Goal: Navigation & Orientation: Find specific page/section

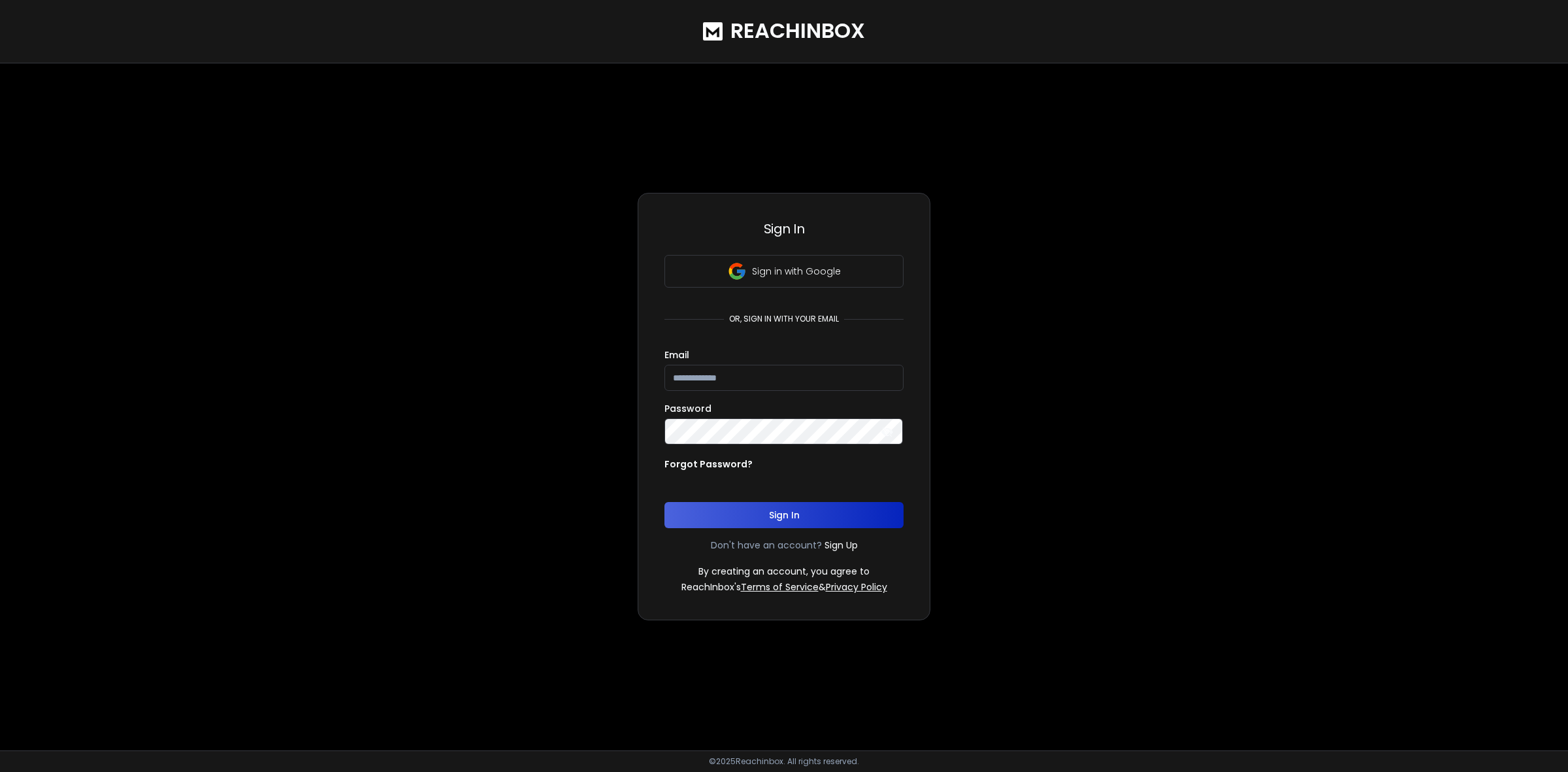
type input "**********"
drag, startPoint x: 798, startPoint y: 516, endPoint x: 632, endPoint y: 479, distance: 170.1
click at [798, 516] on button "Sign In" at bounding box center [784, 515] width 240 height 26
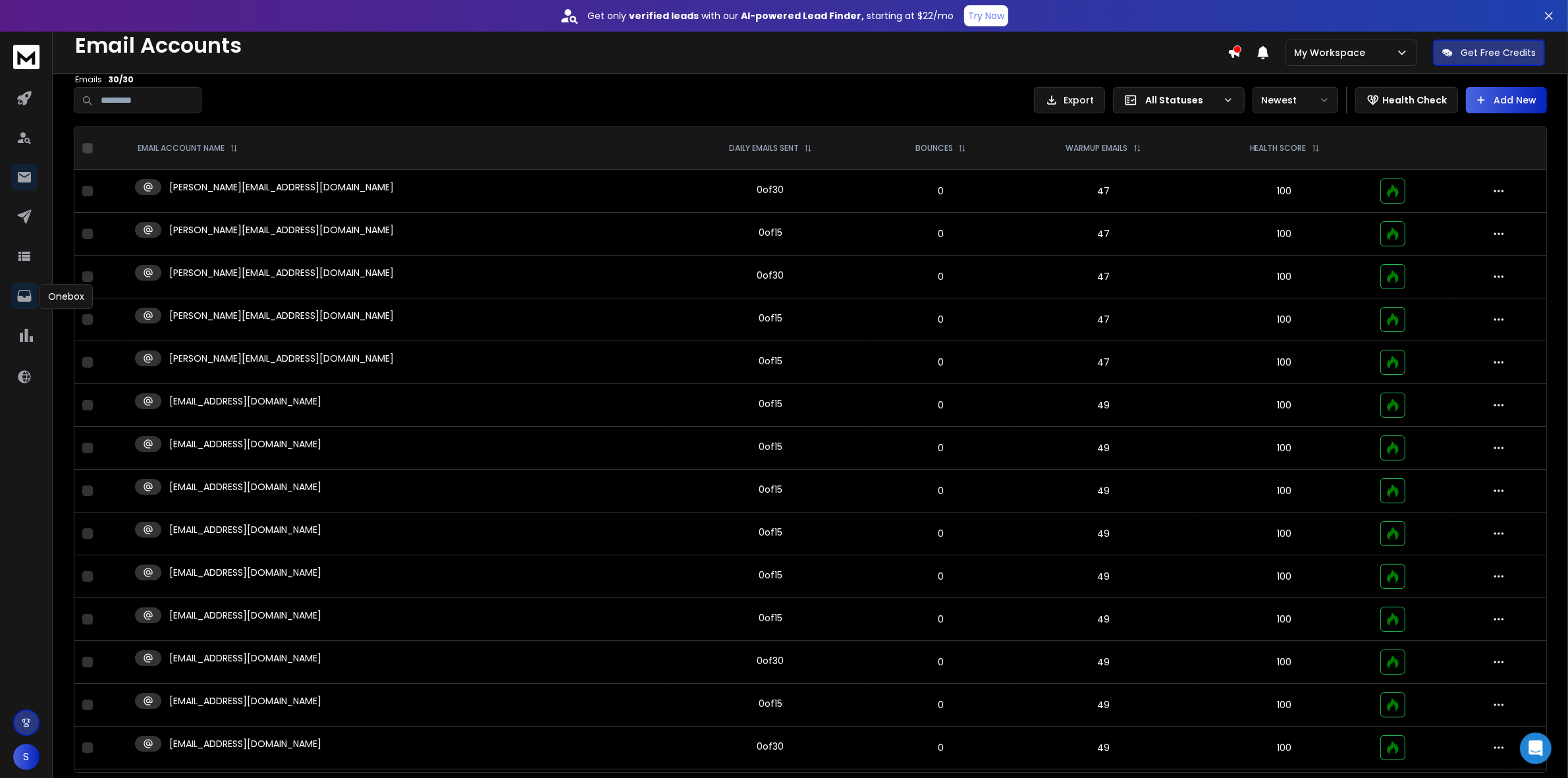
click at [27, 297] on icon at bounding box center [24, 296] width 14 height 12
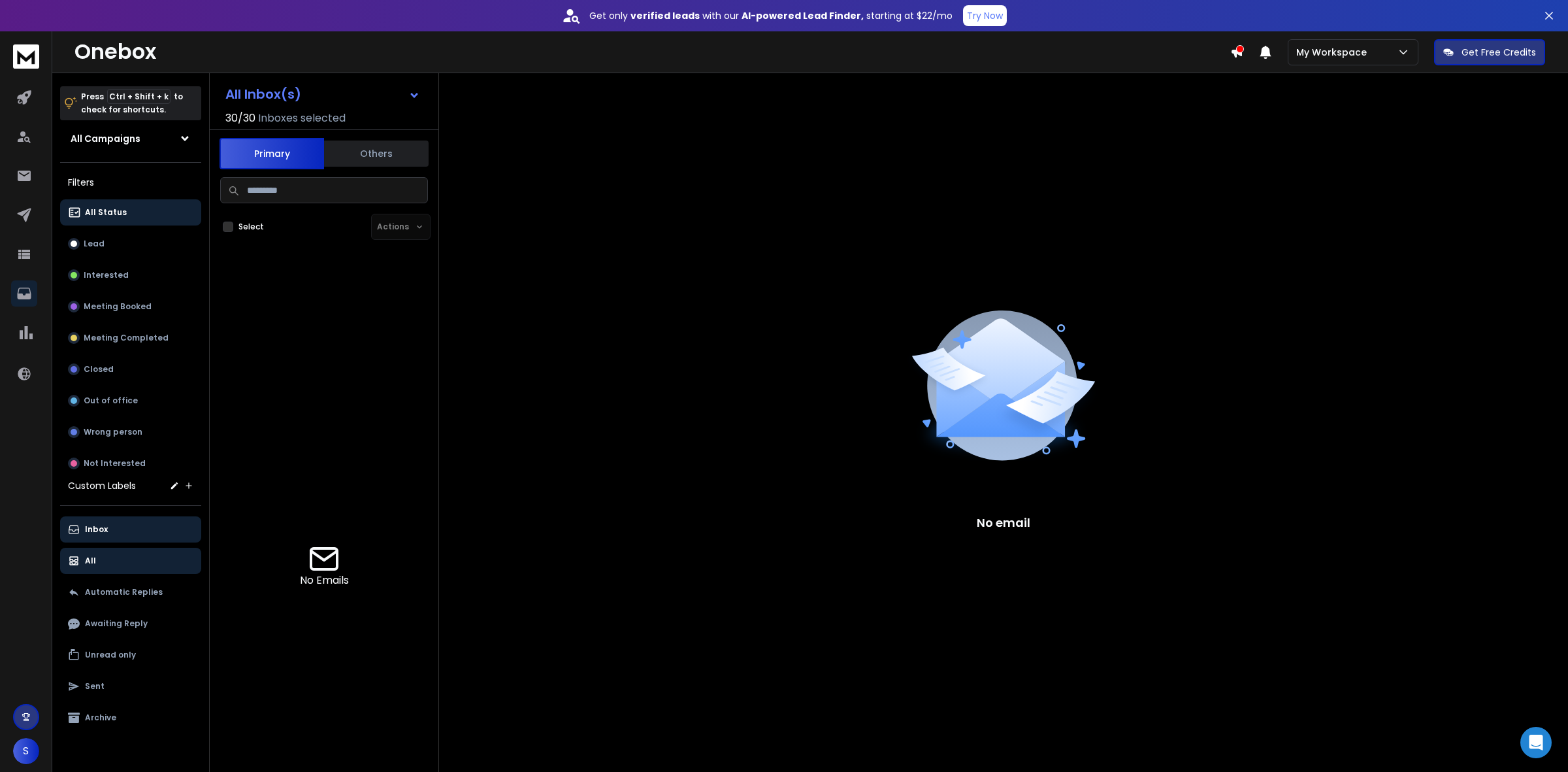
click at [96, 549] on button "All" at bounding box center [131, 560] width 142 height 26
click at [379, 157] on button "Others" at bounding box center [376, 154] width 105 height 29
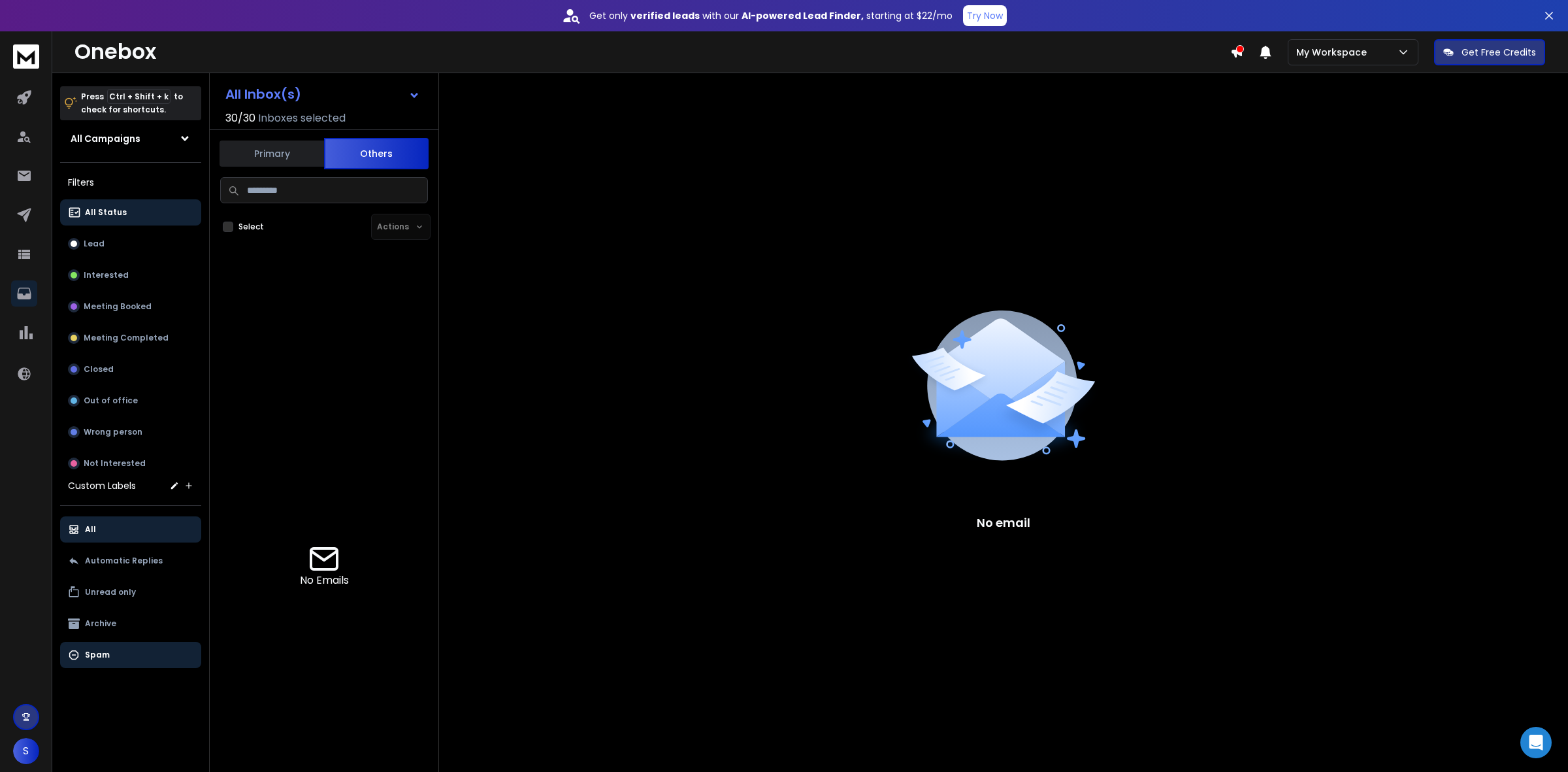
click at [99, 660] on div "Spam" at bounding box center [89, 655] width 42 height 15
click at [264, 165] on button "Primary" at bounding box center [272, 154] width 105 height 29
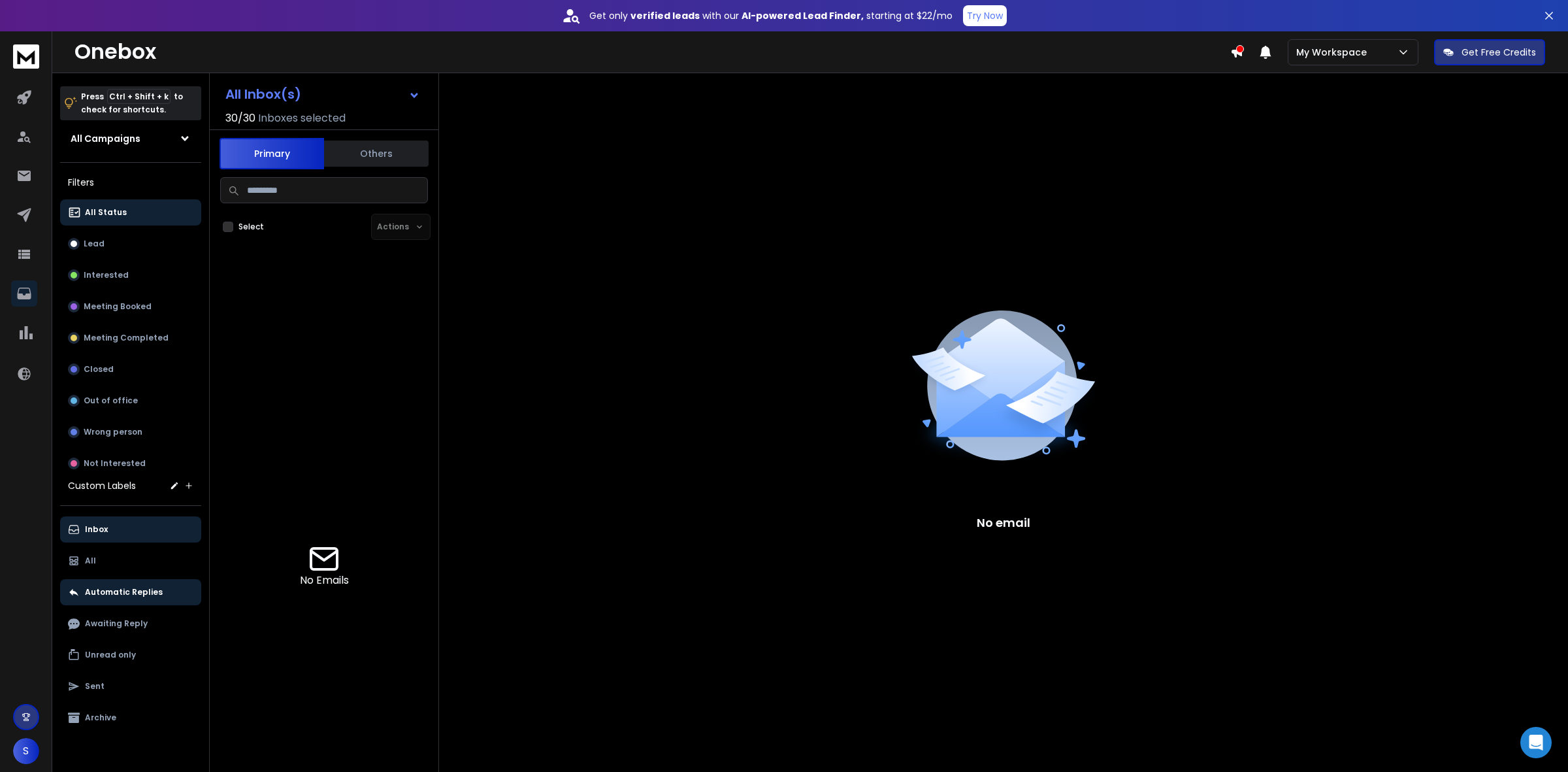
click at [121, 595] on p "Automatic Replies" at bounding box center [124, 592] width 78 height 10
click at [28, 206] on link at bounding box center [24, 215] width 26 height 26
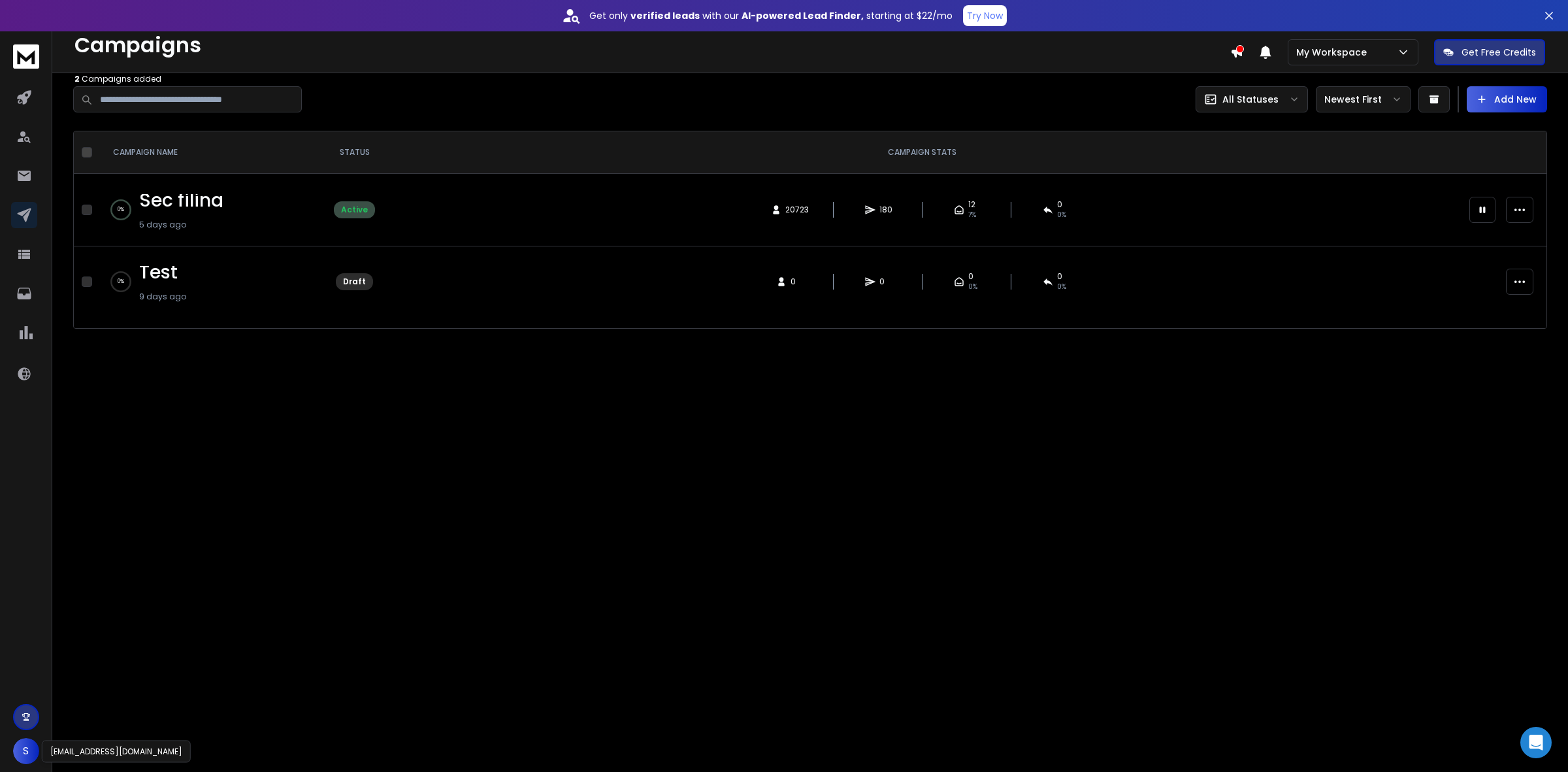
click at [21, 757] on span "S" at bounding box center [26, 751] width 26 height 26
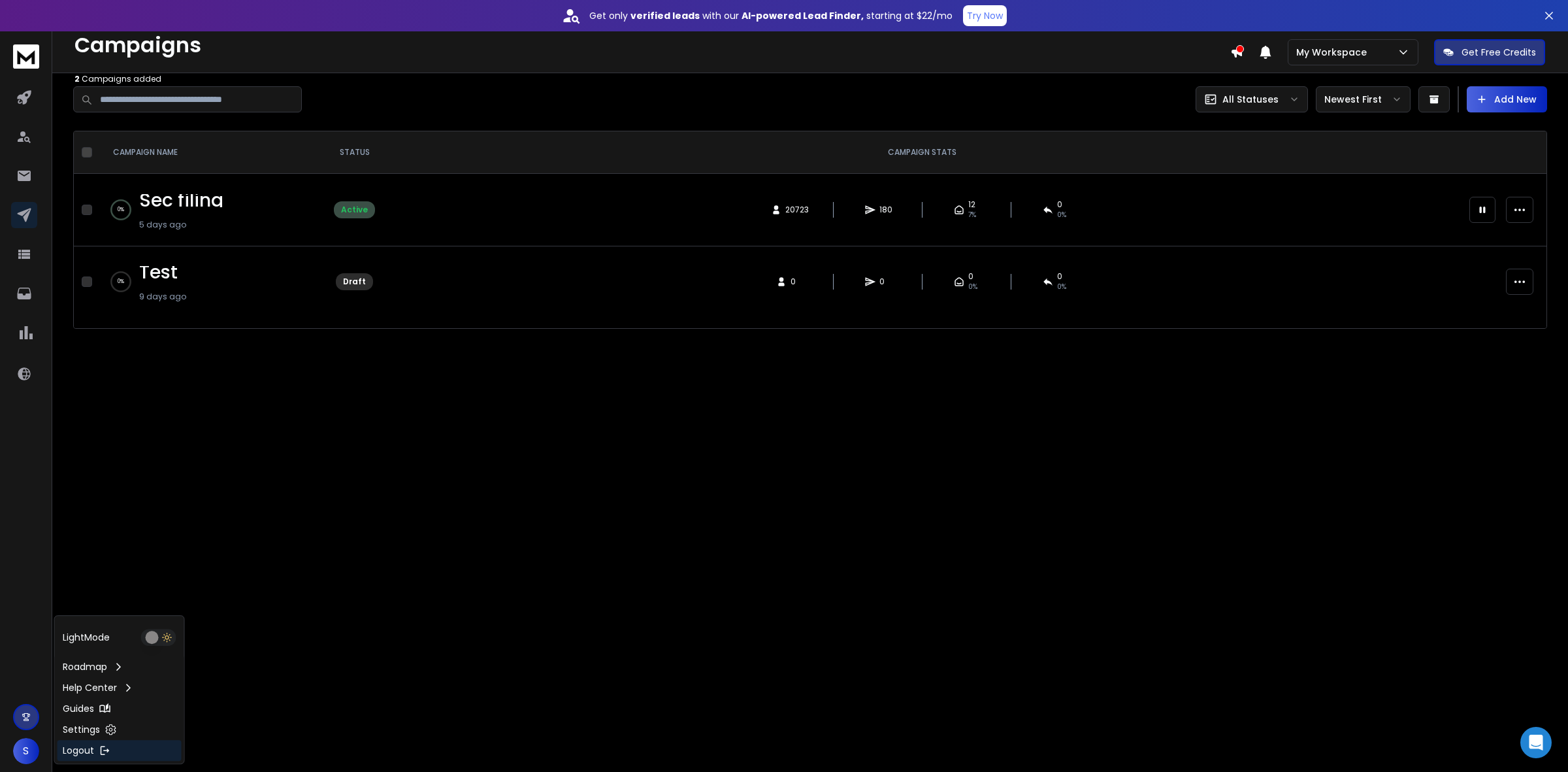
click at [99, 752] on icon at bounding box center [105, 751] width 12 height 12
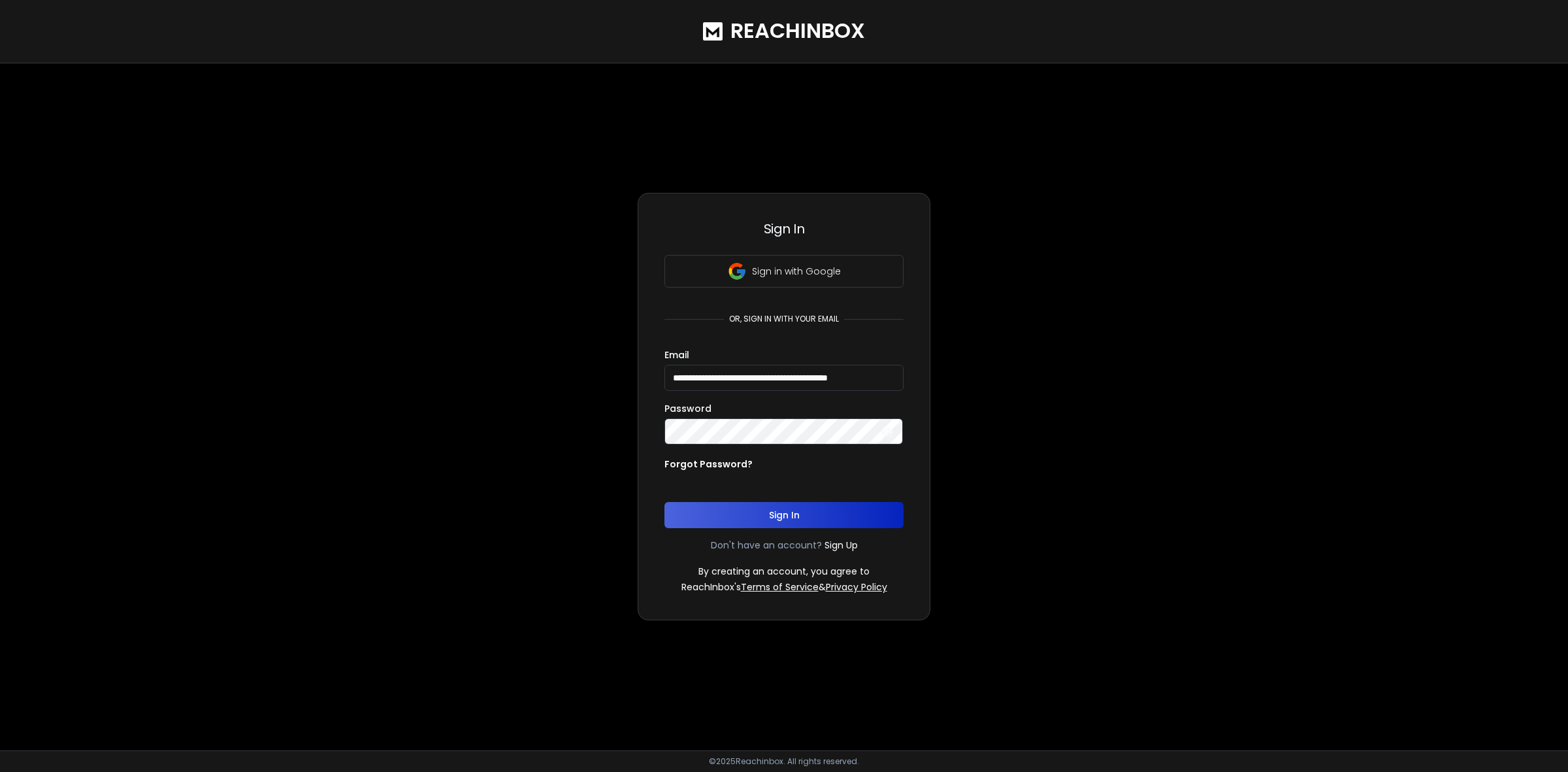
click at [749, 374] on input "**********" at bounding box center [784, 378] width 240 height 26
type input "**********"
click at [762, 521] on button "Sign In" at bounding box center [784, 515] width 240 height 26
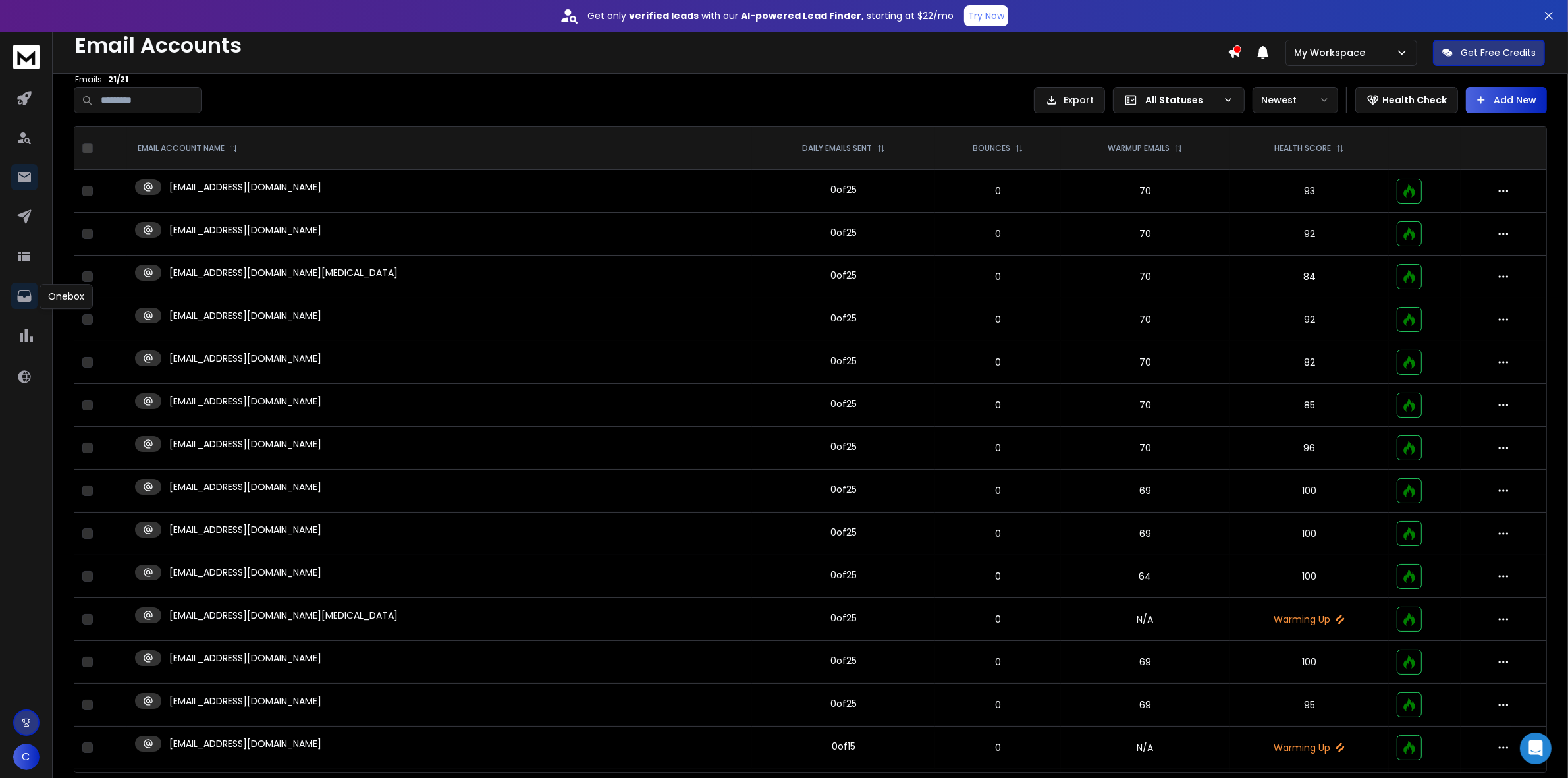
click at [27, 301] on icon at bounding box center [24, 296] width 14 height 12
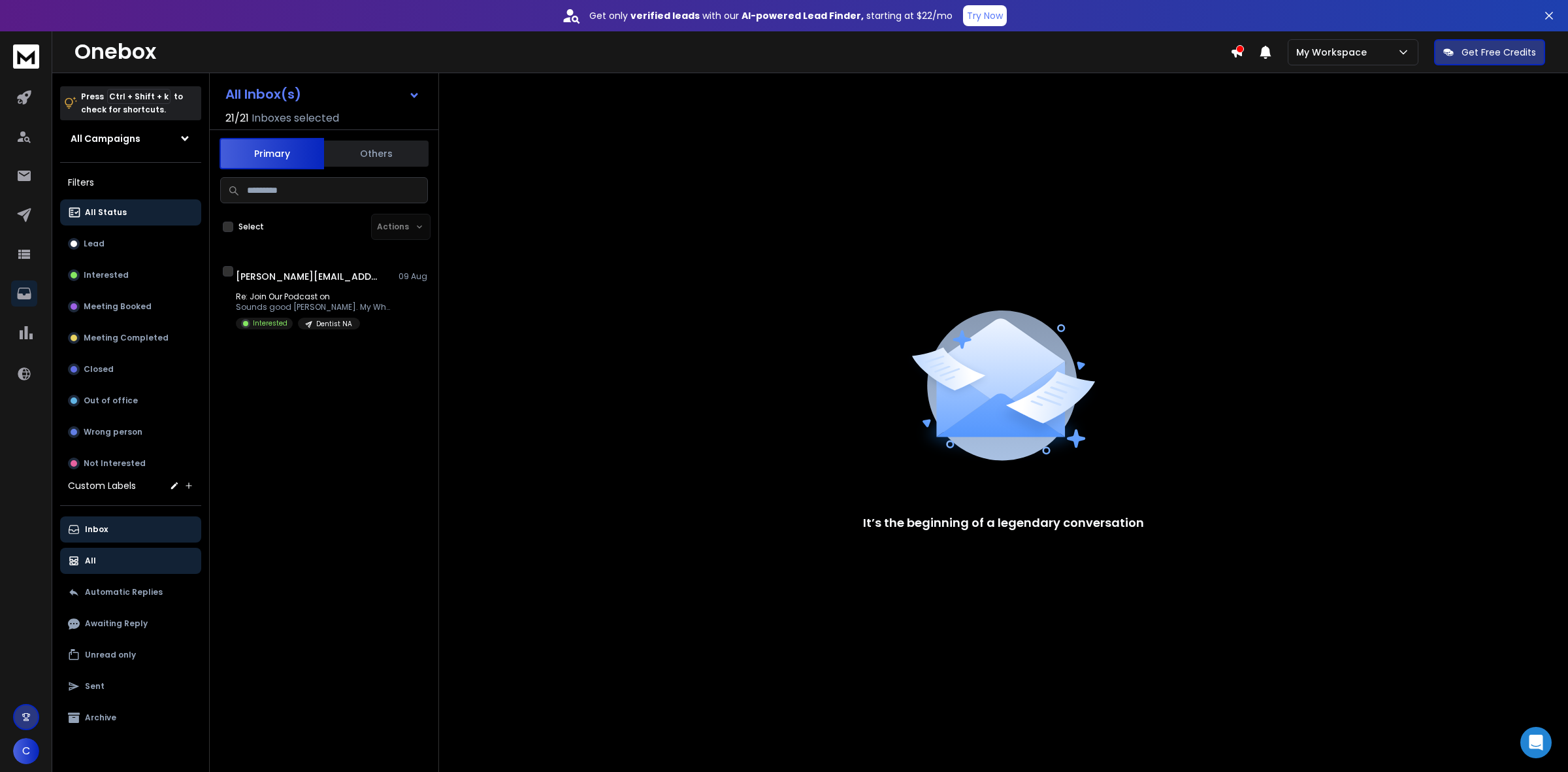
click at [90, 566] on div "All" at bounding box center [82, 560] width 28 height 15
click at [376, 152] on button "Others" at bounding box center [376, 154] width 105 height 29
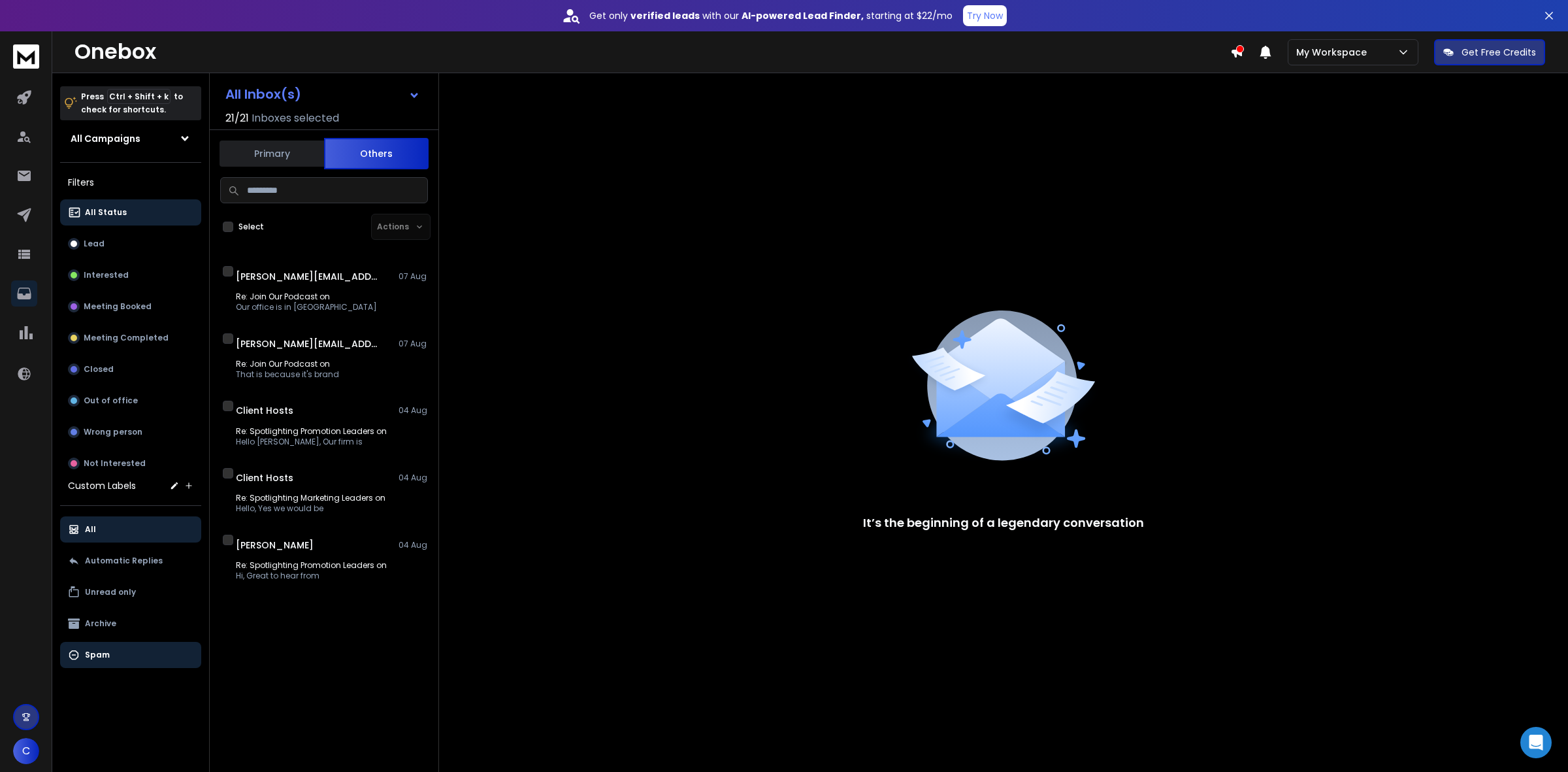
click at [127, 659] on button "Spam" at bounding box center [131, 655] width 142 height 26
click at [32, 746] on span "C" at bounding box center [26, 751] width 26 height 26
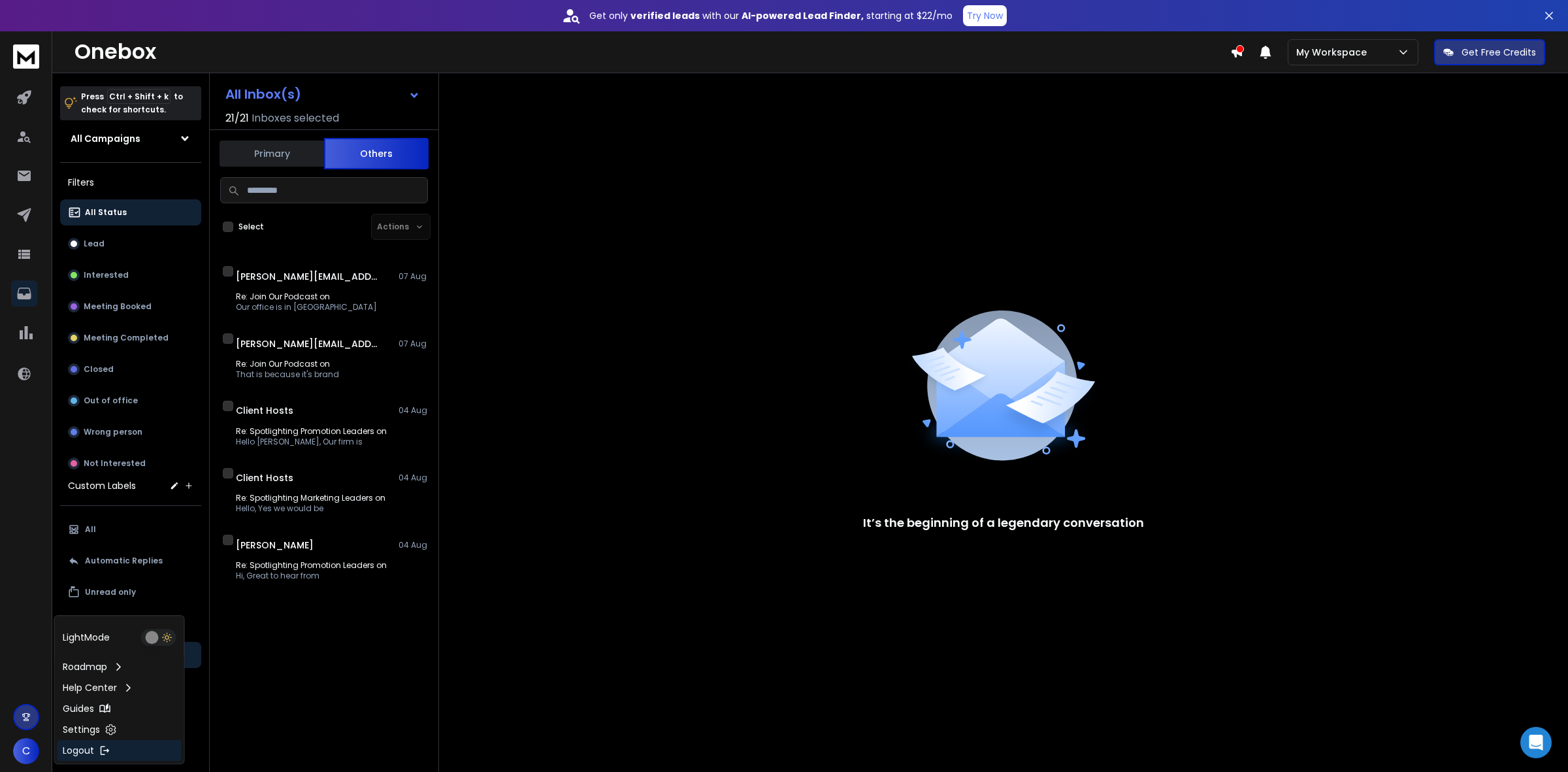
click at [90, 744] on p "Logout" at bounding box center [78, 750] width 32 height 13
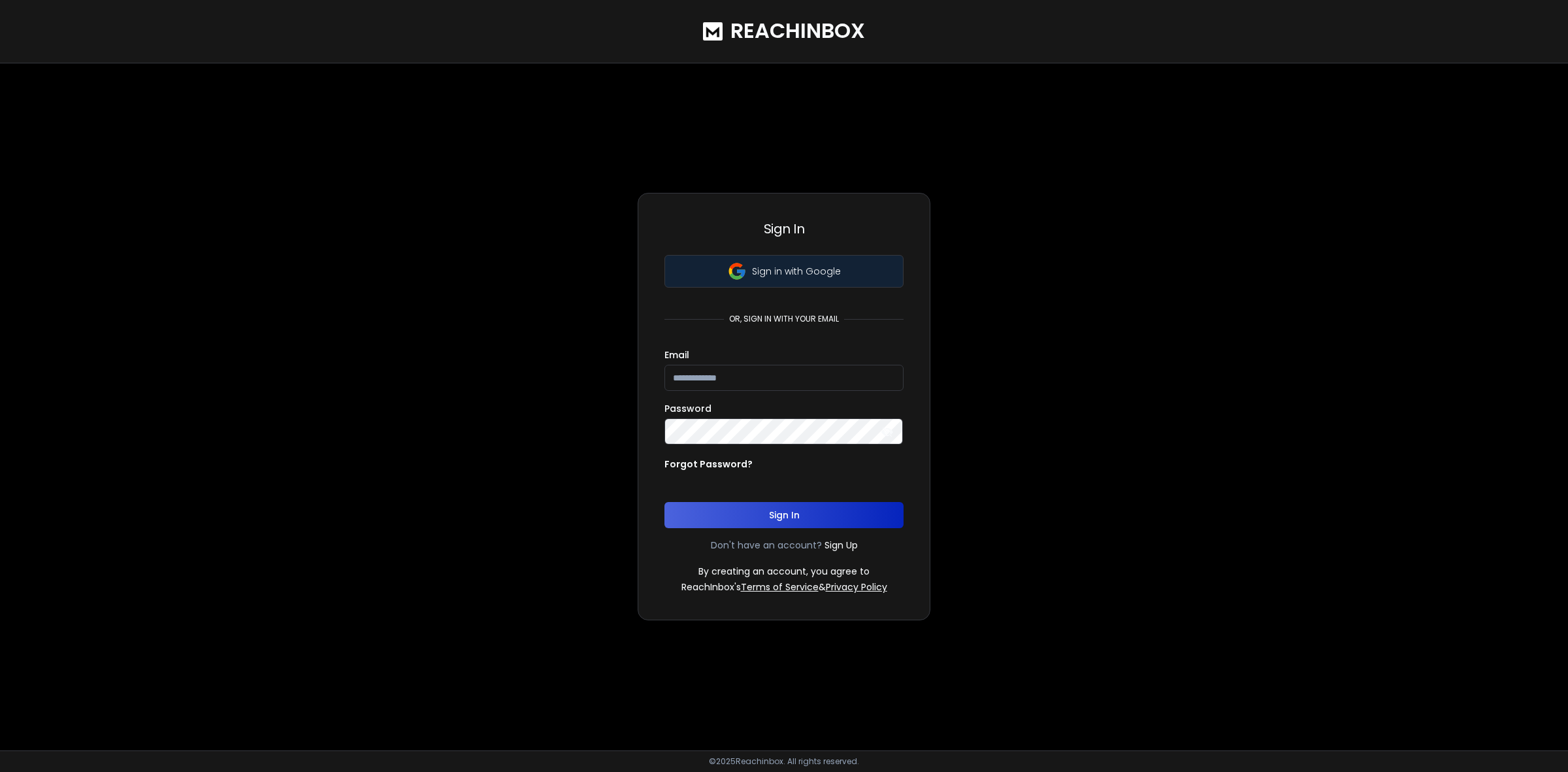
type input "**********"
click at [805, 266] on p "Sign in with Google" at bounding box center [796, 270] width 89 height 13
click at [810, 278] on p "Sign in with Google" at bounding box center [796, 270] width 89 height 13
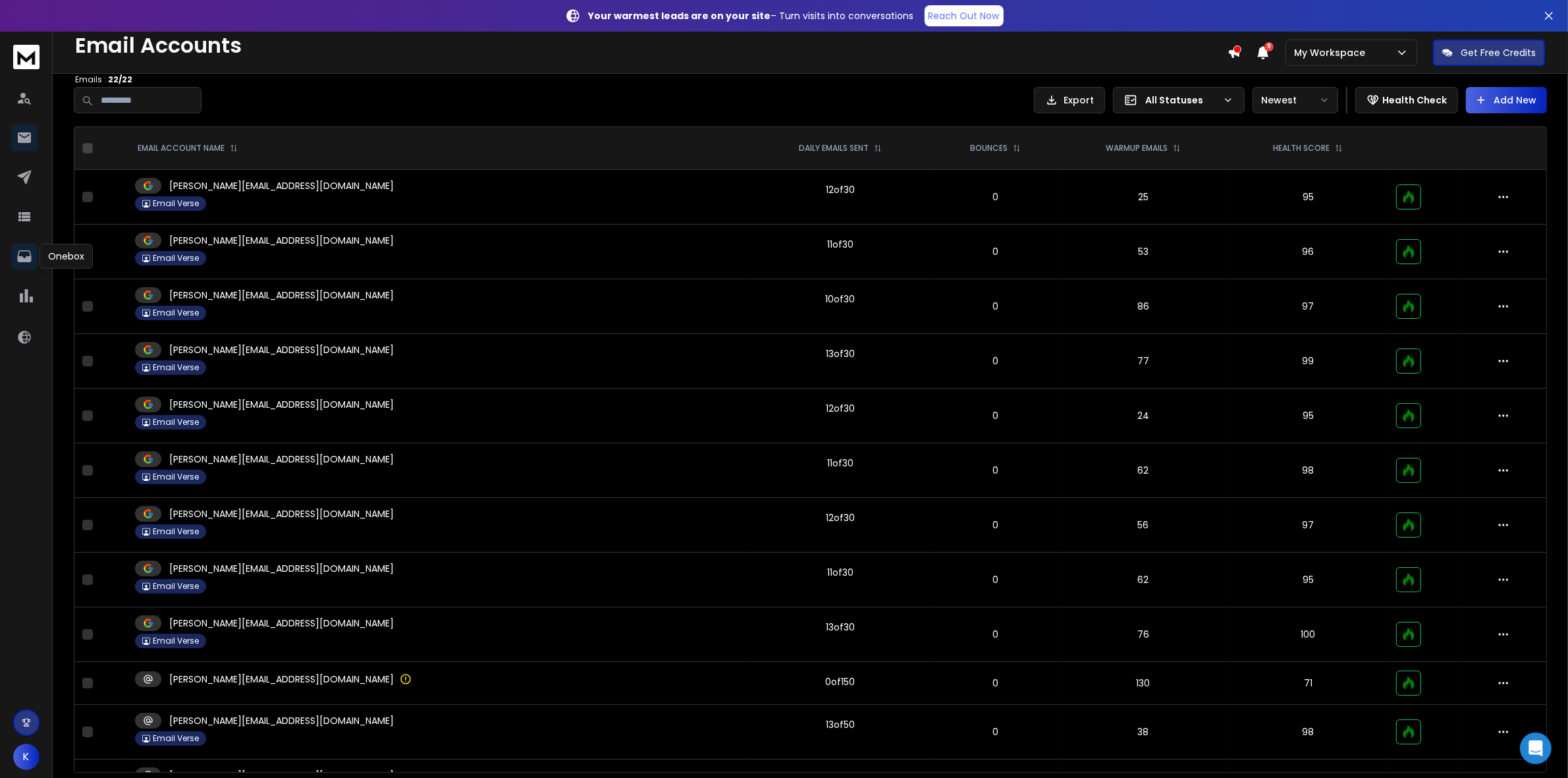
click at [21, 248] on icon at bounding box center [24, 256] width 15 height 15
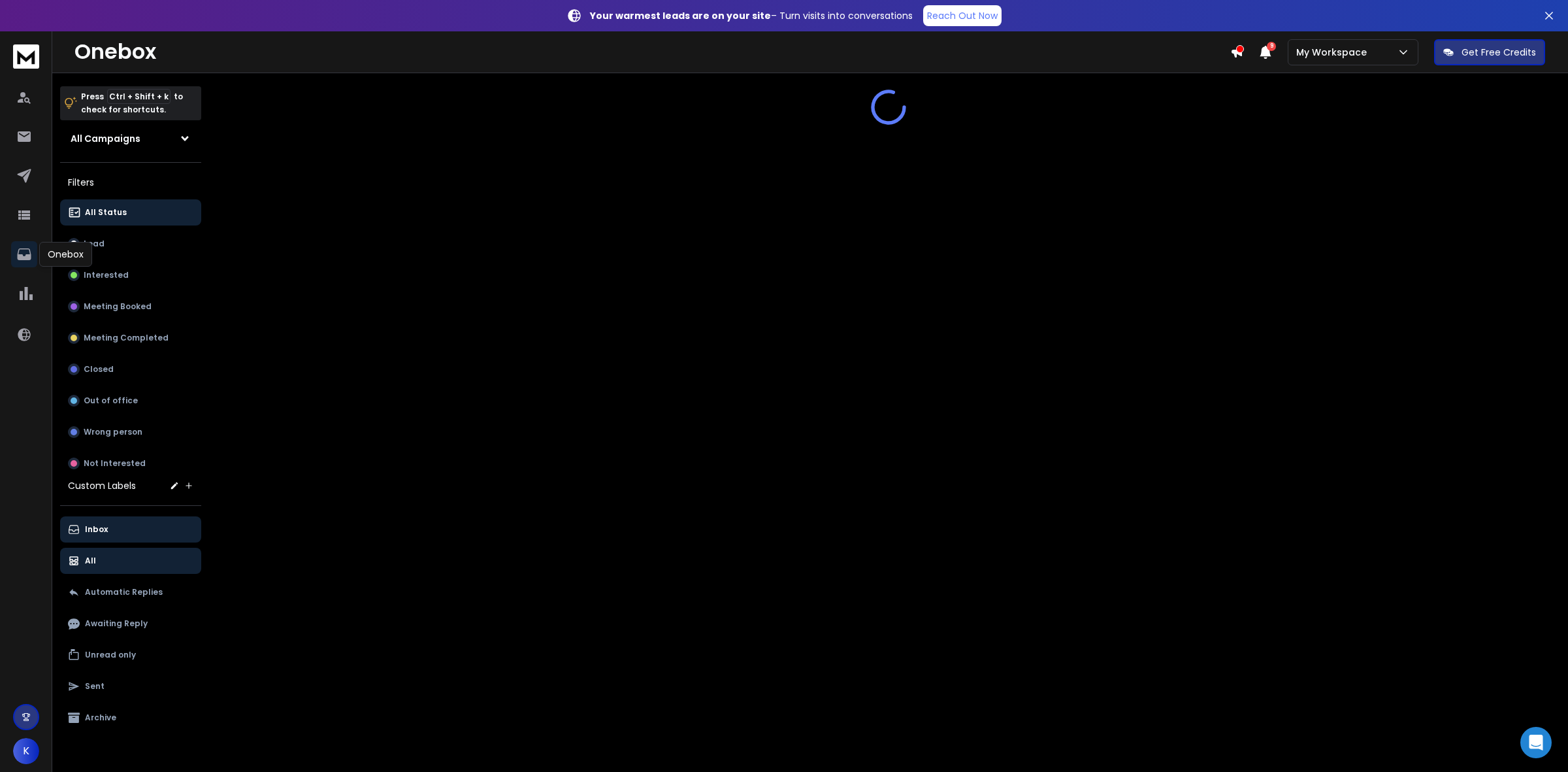
click at [96, 561] on button "All" at bounding box center [131, 560] width 142 height 26
click at [21, 340] on icon at bounding box center [24, 334] width 13 height 13
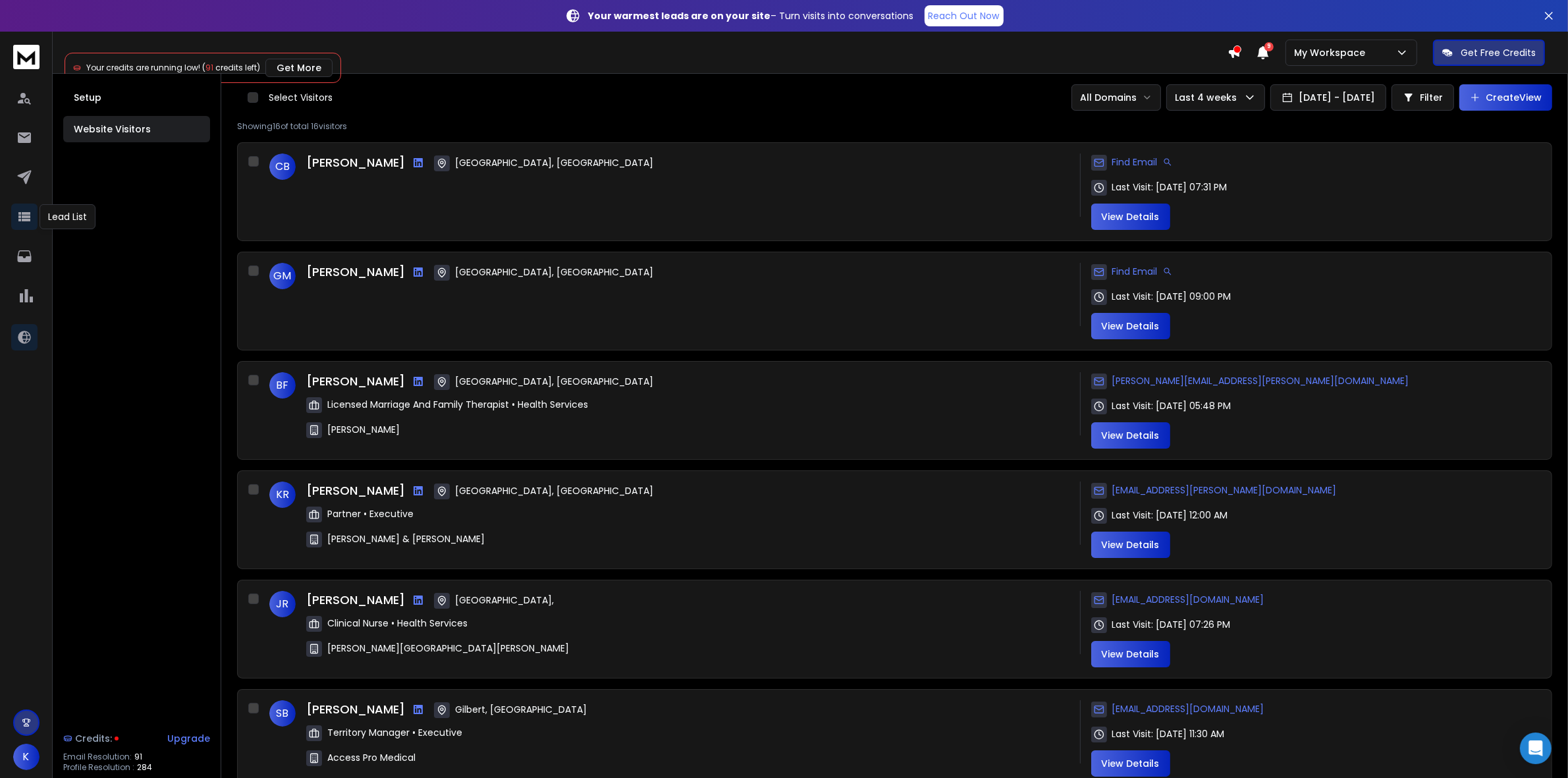
click at [21, 205] on link at bounding box center [24, 217] width 27 height 27
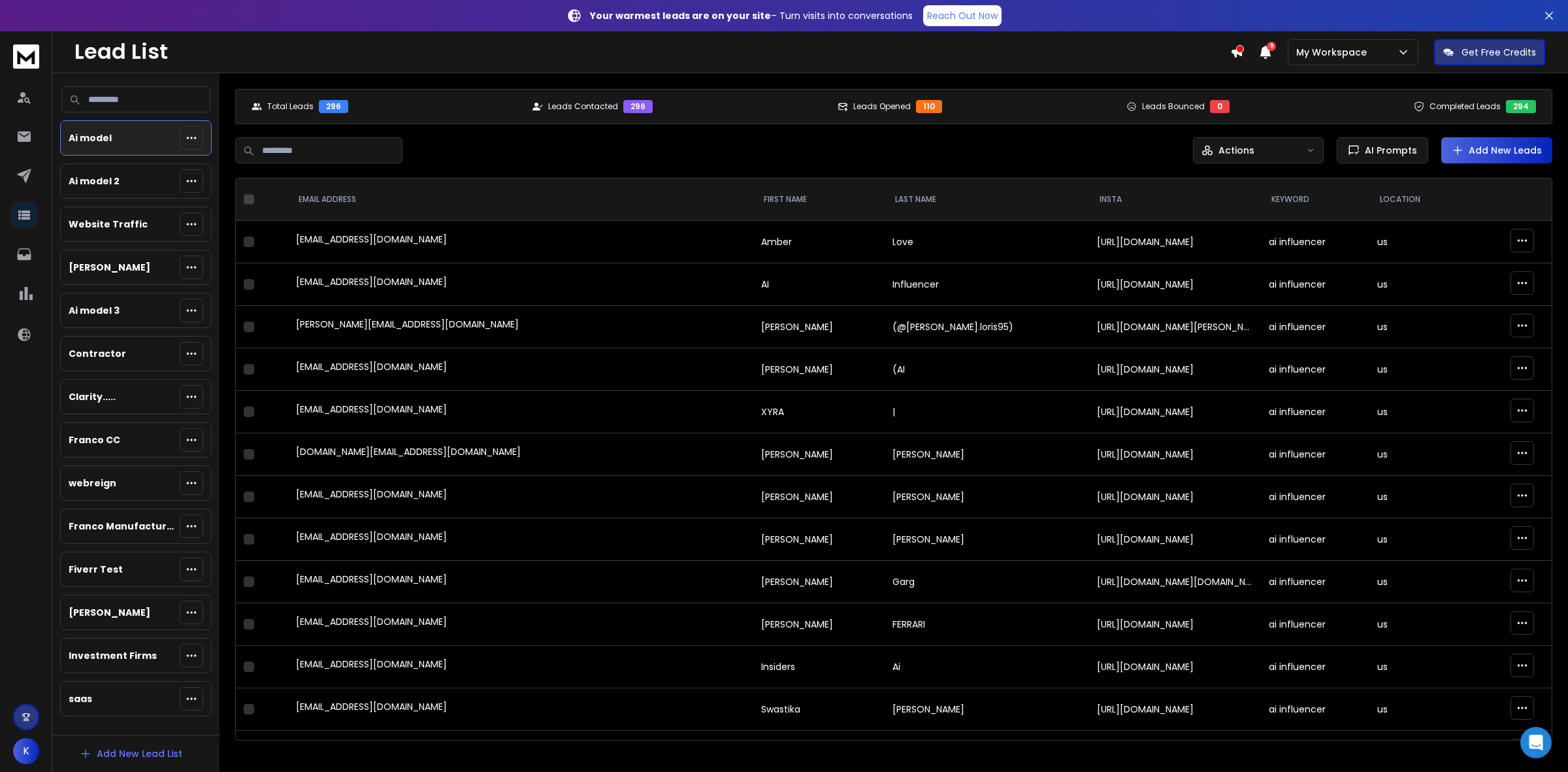
click at [134, 229] on p "Website Traffic" at bounding box center [107, 223] width 79 height 13
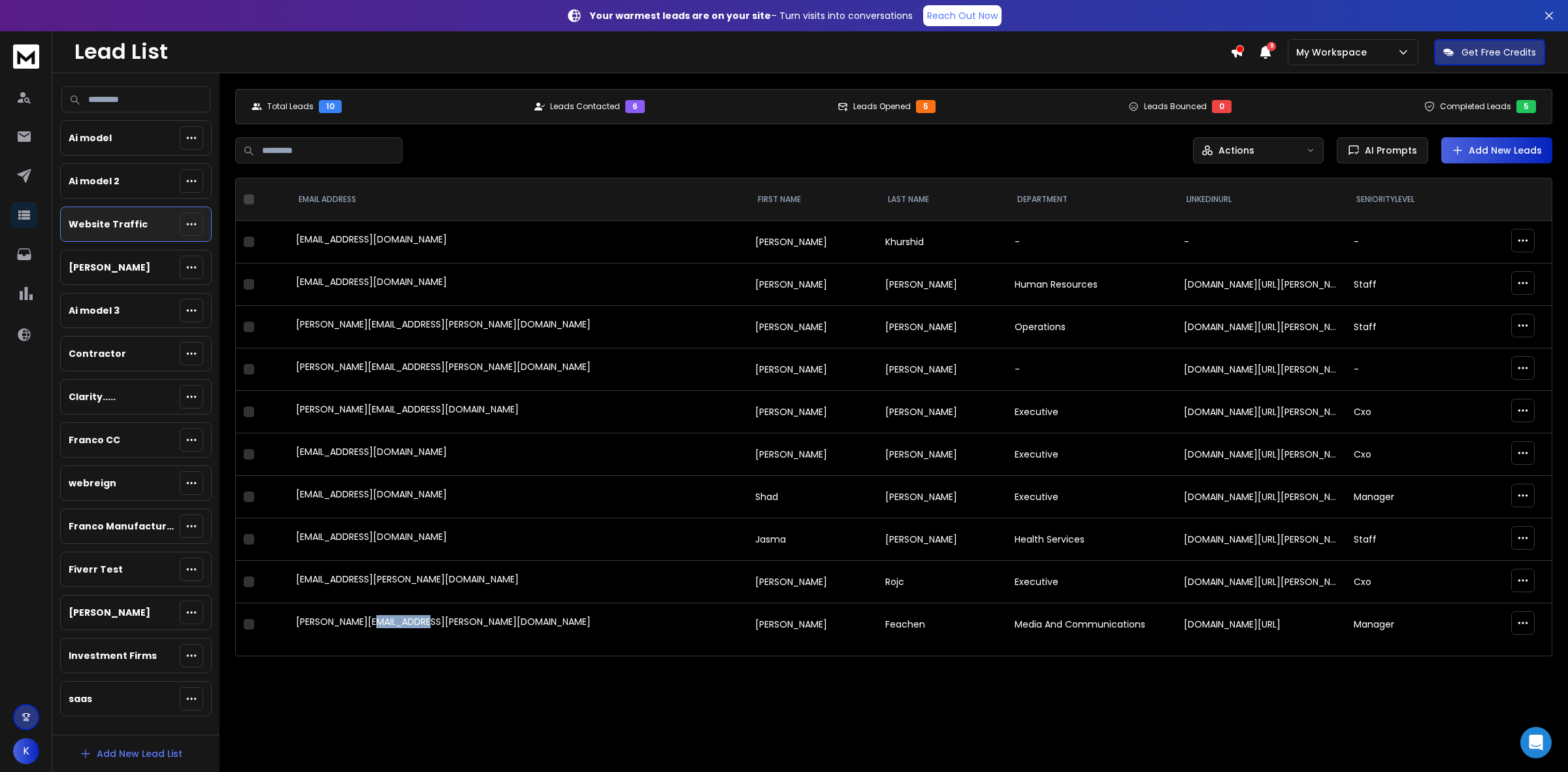
drag, startPoint x: 441, startPoint y: 630, endPoint x: 374, endPoint y: 629, distance: 67.0
click at [374, 629] on div "brooke.feachen@jacobs.com" at bounding box center [518, 624] width 443 height 18
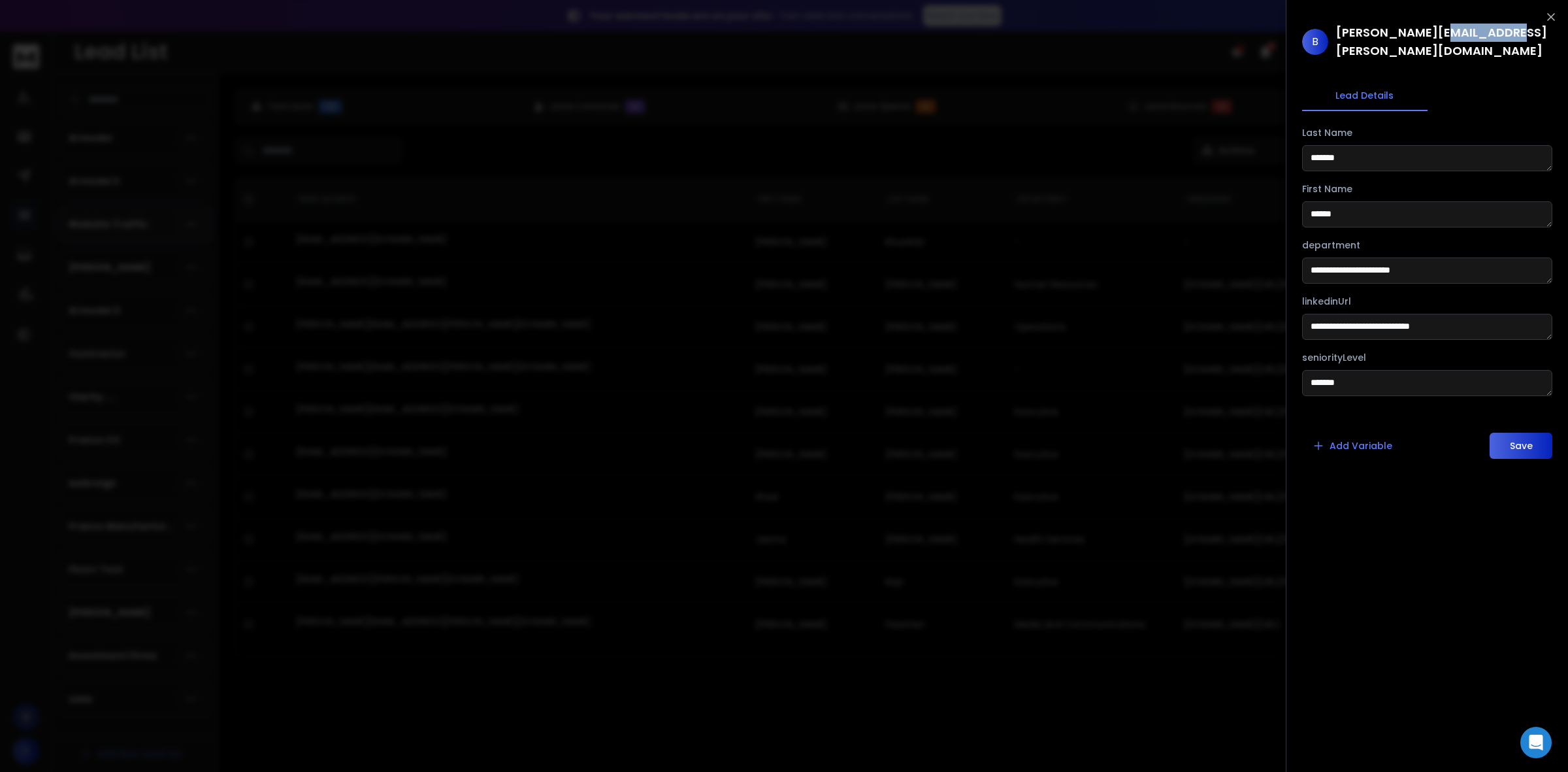
drag, startPoint x: 1524, startPoint y: 40, endPoint x: 1441, endPoint y: 39, distance: 83.0
click at [1441, 39] on div "B brooke.feachen@jacobs.com" at bounding box center [1427, 41] width 251 height 52
click at [1144, 155] on div at bounding box center [784, 386] width 1568 height 772
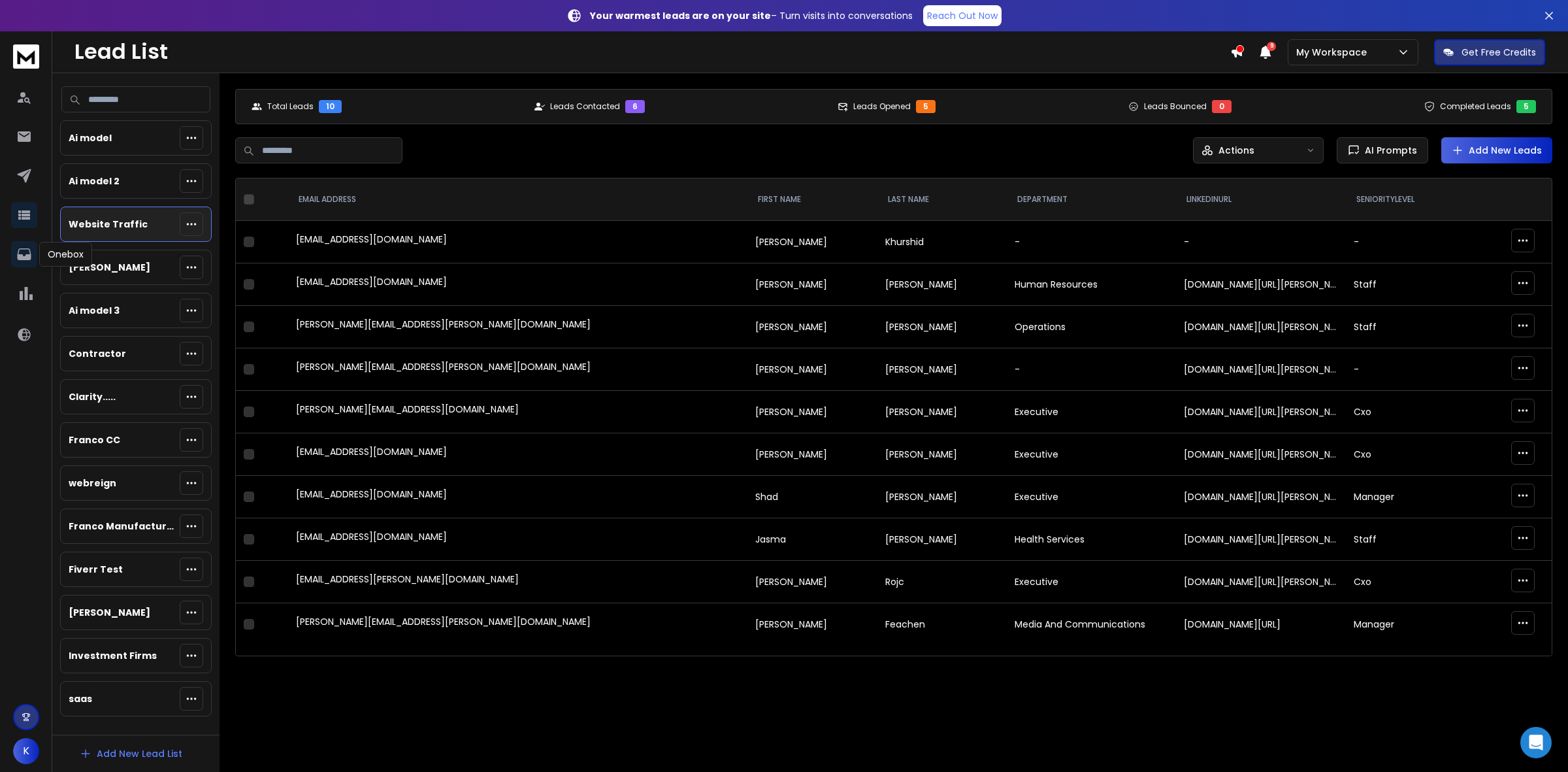
click at [25, 251] on icon at bounding box center [24, 254] width 15 height 15
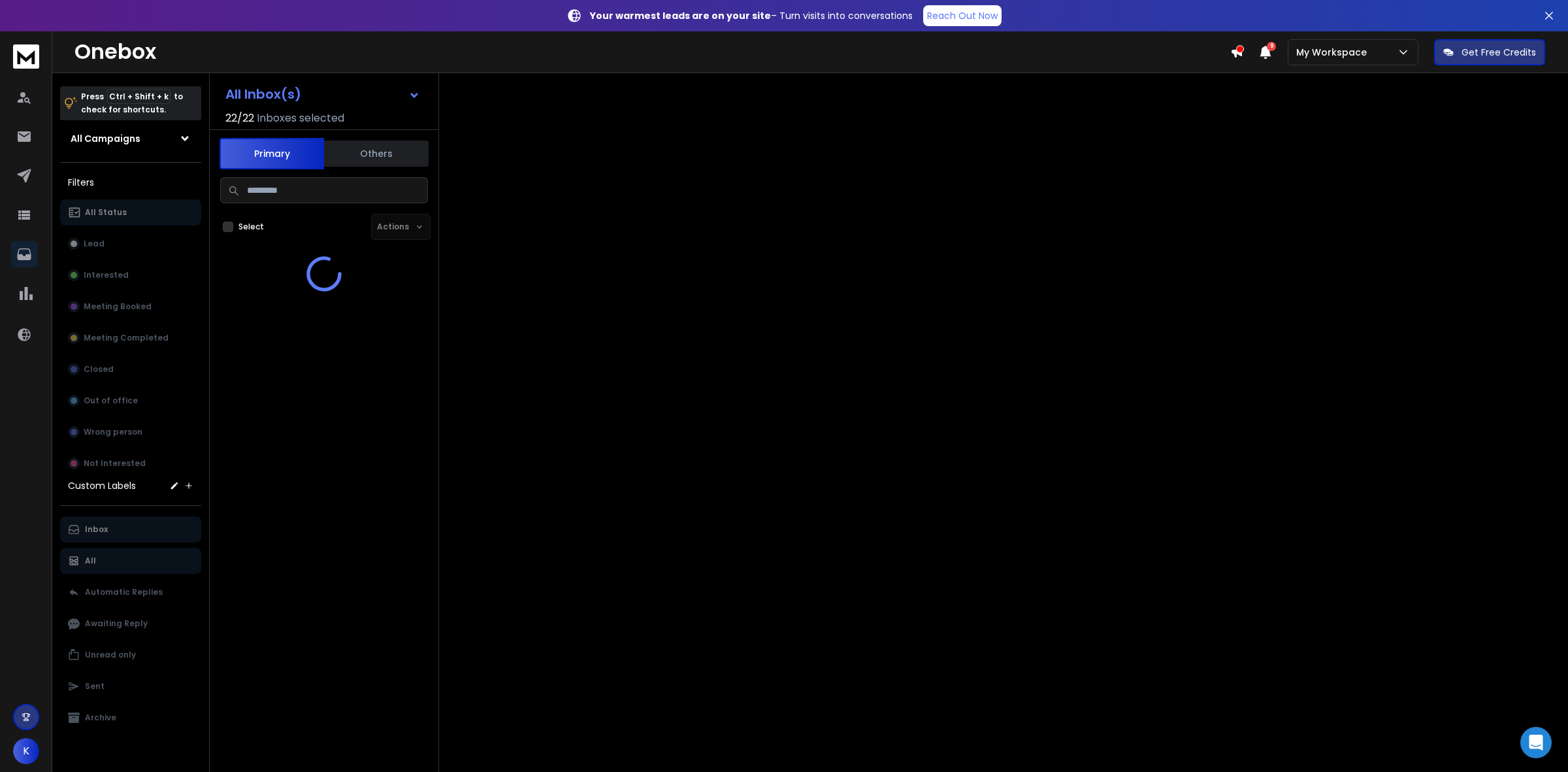
click at [105, 550] on div "Inbox All Automatic Replies Awaiting Reply Unread only Sent Archive" at bounding box center [131, 639] width 142 height 246
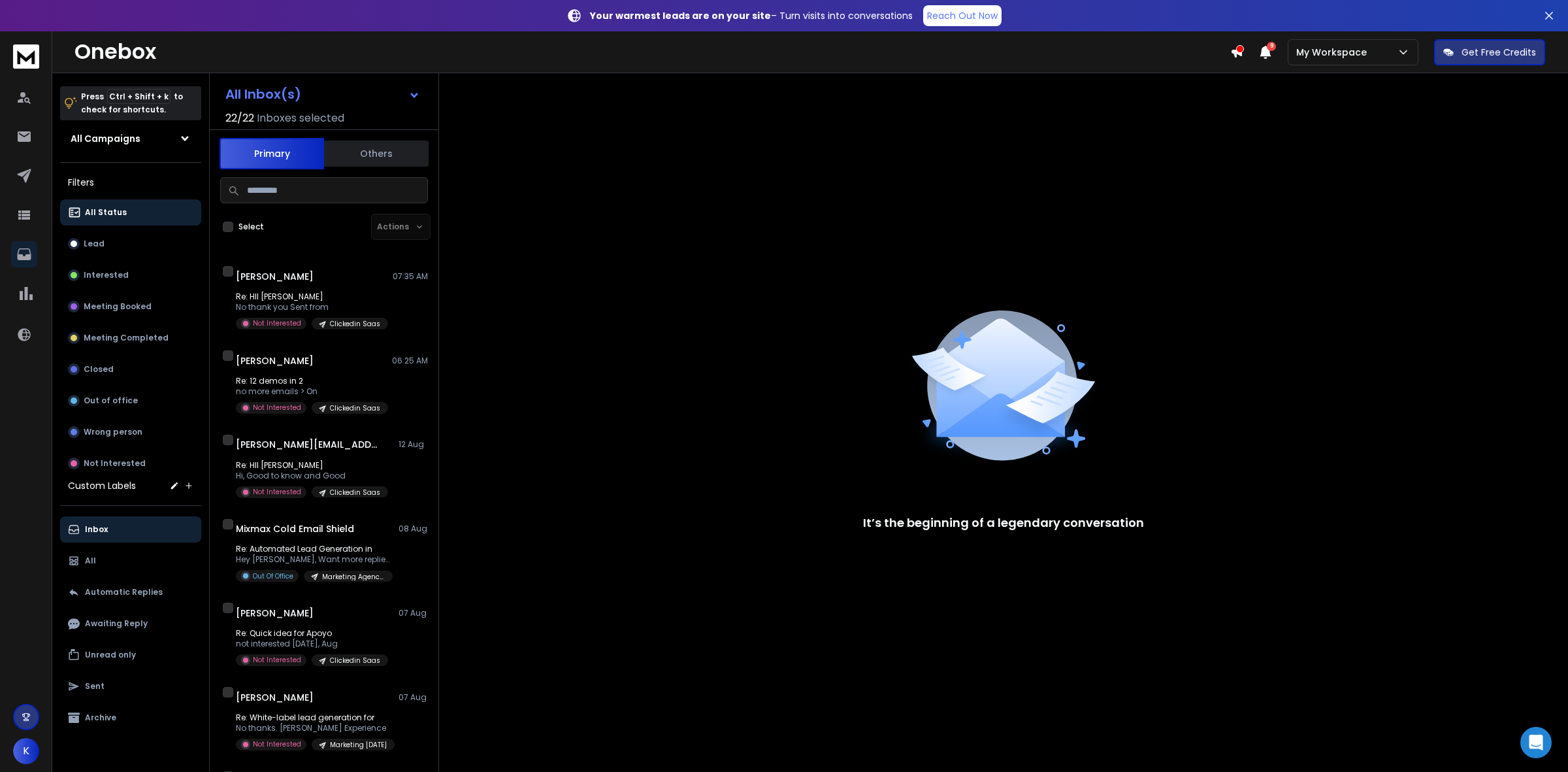
click at [360, 157] on button "Others" at bounding box center [376, 154] width 105 height 29
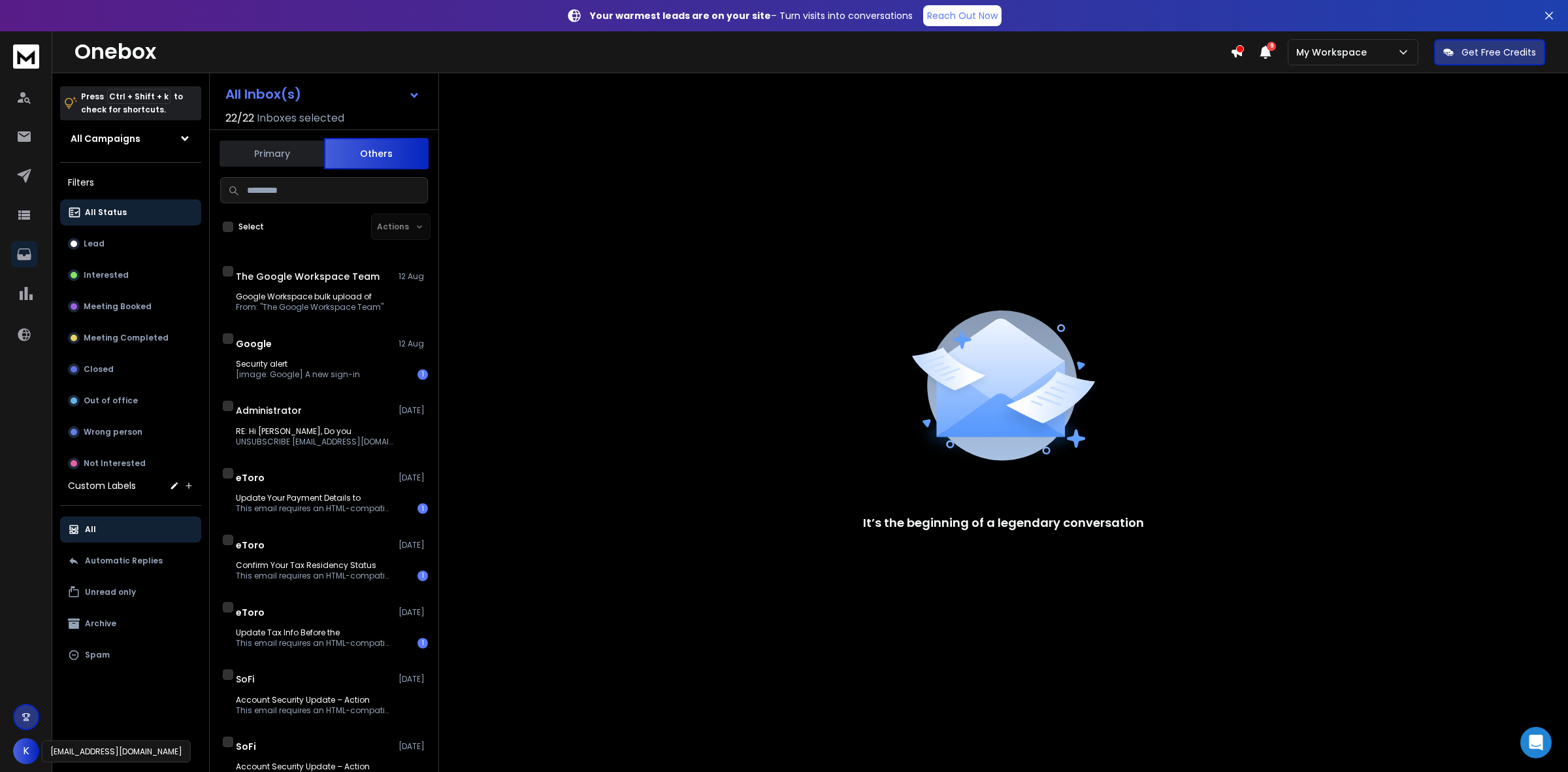
click at [29, 751] on span "K" at bounding box center [26, 751] width 26 height 26
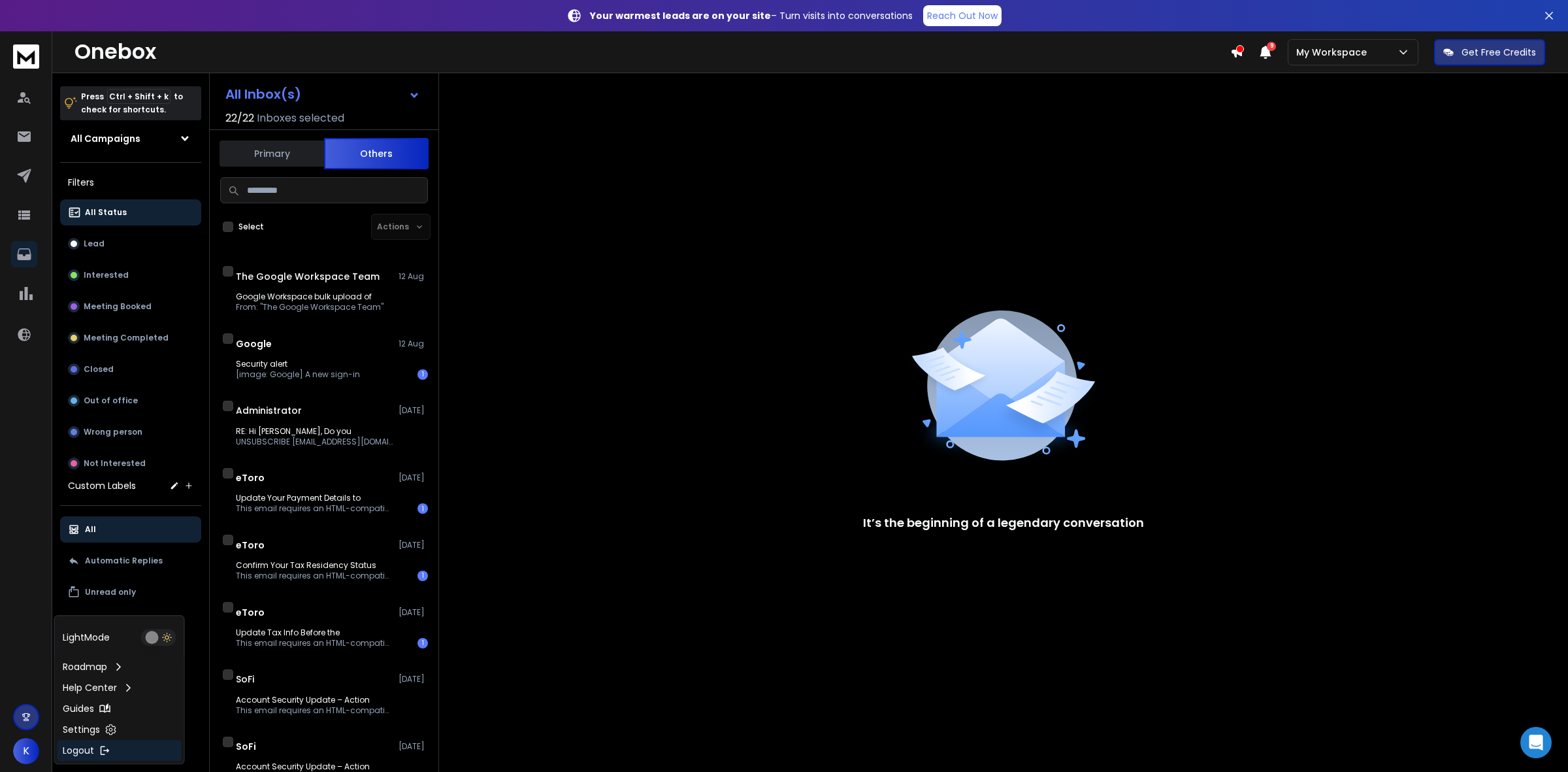
click at [64, 751] on p "Logout" at bounding box center [78, 750] width 32 height 13
